Goal: Task Accomplishment & Management: Use online tool/utility

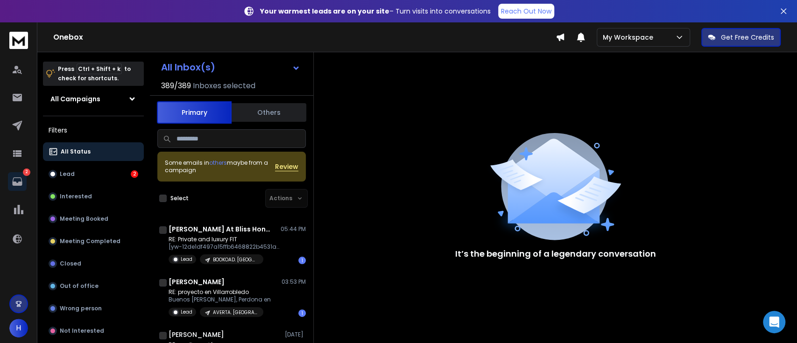
click at [235, 291] on p "RE: proyecto en Villarrobledo" at bounding box center [220, 292] width 102 height 7
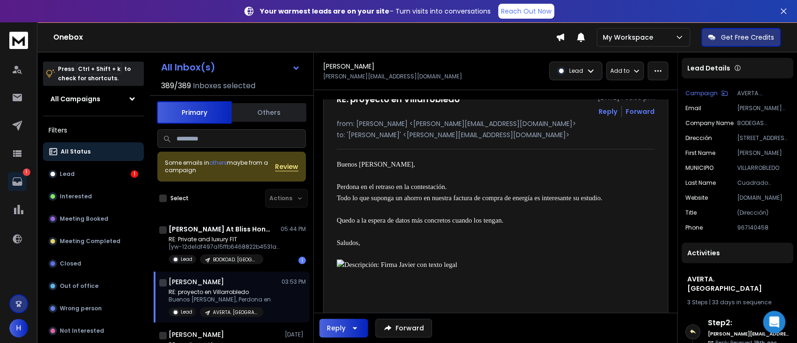
scroll to position [62, 0]
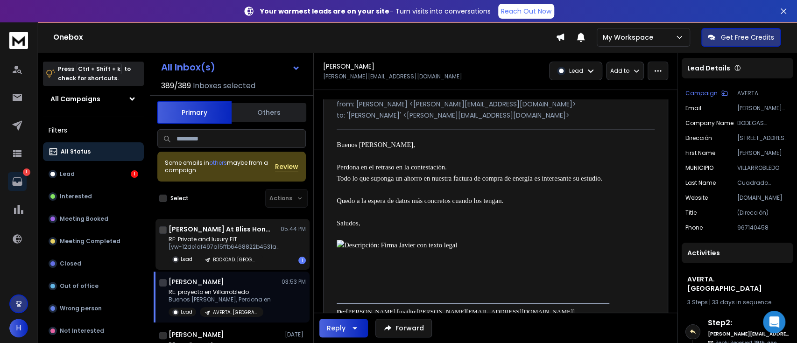
click at [240, 237] on p "RE: Private and luxury FIT" at bounding box center [225, 239] width 112 height 7
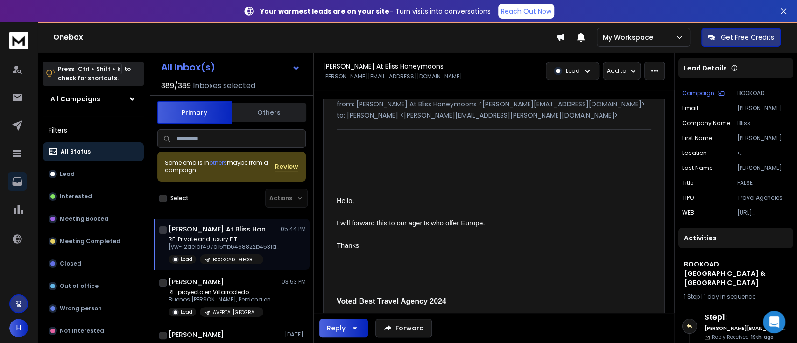
click at [424, 222] on span "I will forward this to our agents who offer Europe." at bounding box center [411, 222] width 148 height 7
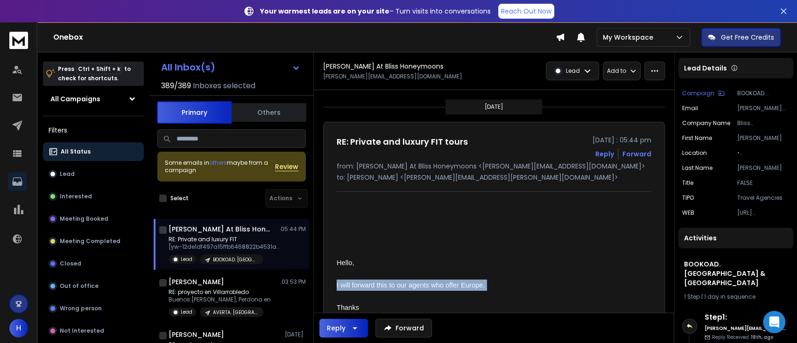
click at [565, 74] on div "Lead" at bounding box center [572, 71] width 52 height 18
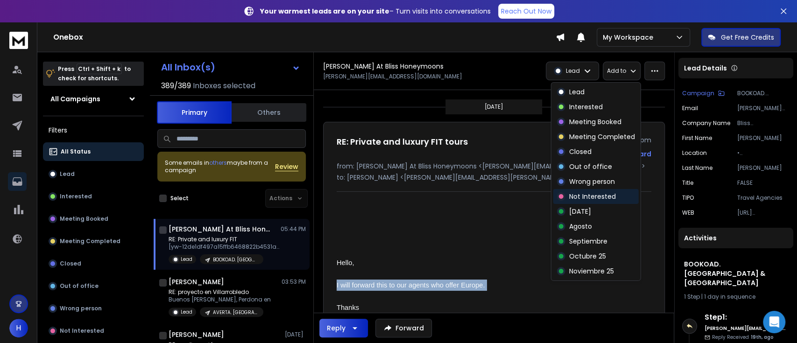
click at [580, 197] on p "Not Interested" at bounding box center [592, 196] width 47 height 9
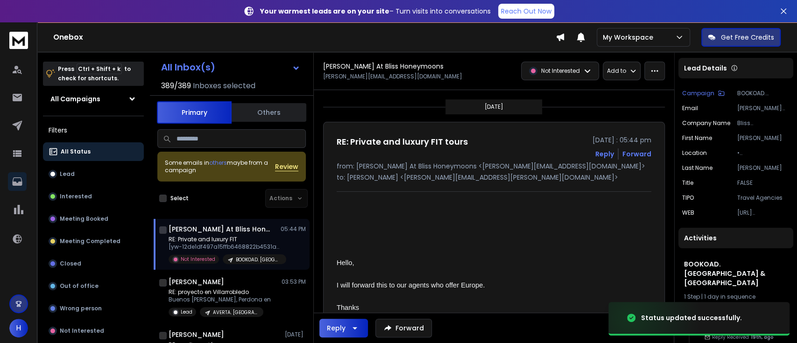
click at [617, 73] on p "Add to" at bounding box center [616, 70] width 19 height 7
click at [623, 92] on div "Subsequence" at bounding box center [641, 91] width 56 height 9
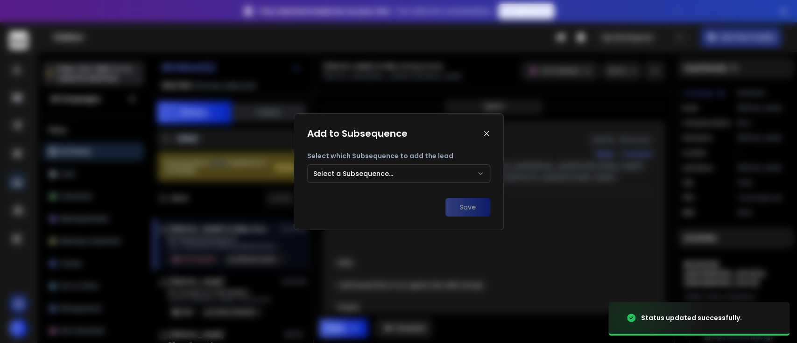
click at [377, 181] on body "Your warmest leads are on your site – Turn visits into conversations Reach Out …" at bounding box center [398, 171] width 797 height 343
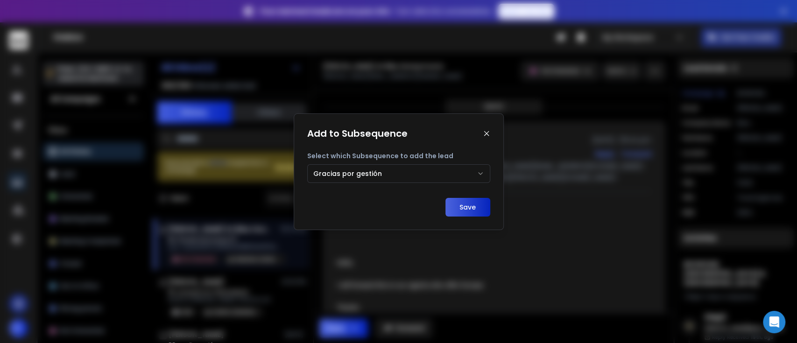
click at [469, 209] on button "Save" at bounding box center [467, 207] width 45 height 19
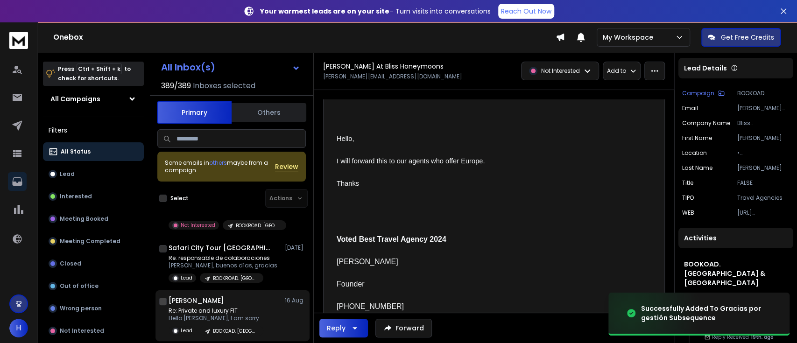
scroll to position [311, 0]
